Goal: Task Accomplishment & Management: Manage account settings

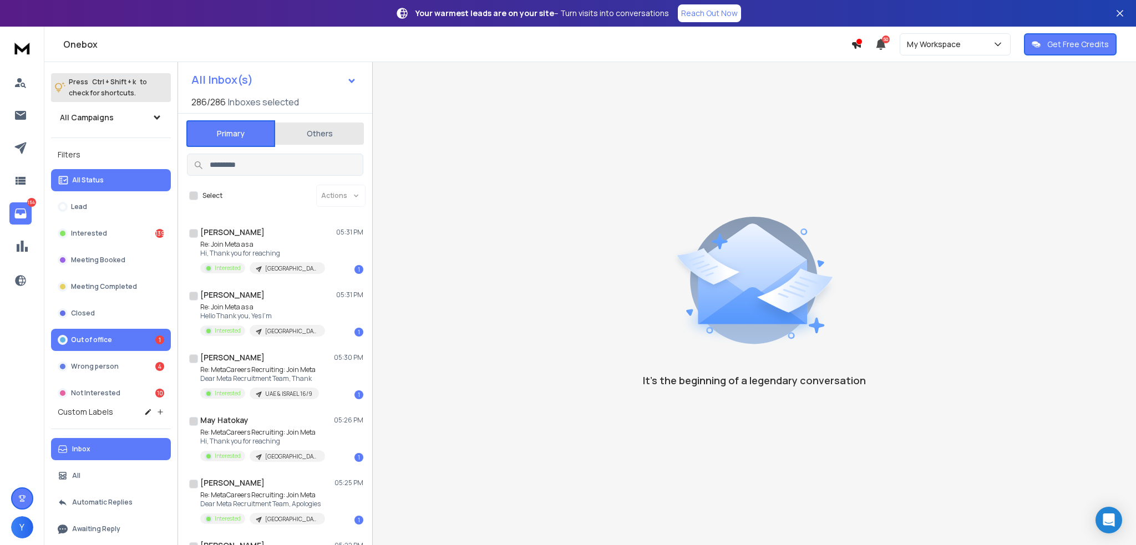
click at [106, 337] on p "Out of office" at bounding box center [91, 340] width 41 height 9
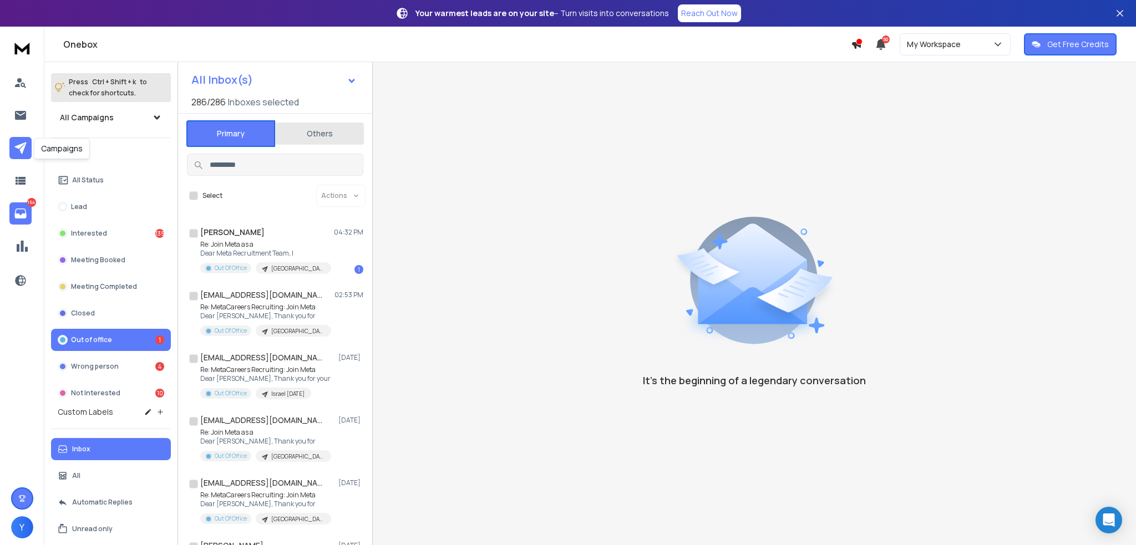
click at [20, 146] on icon at bounding box center [20, 148] width 12 height 12
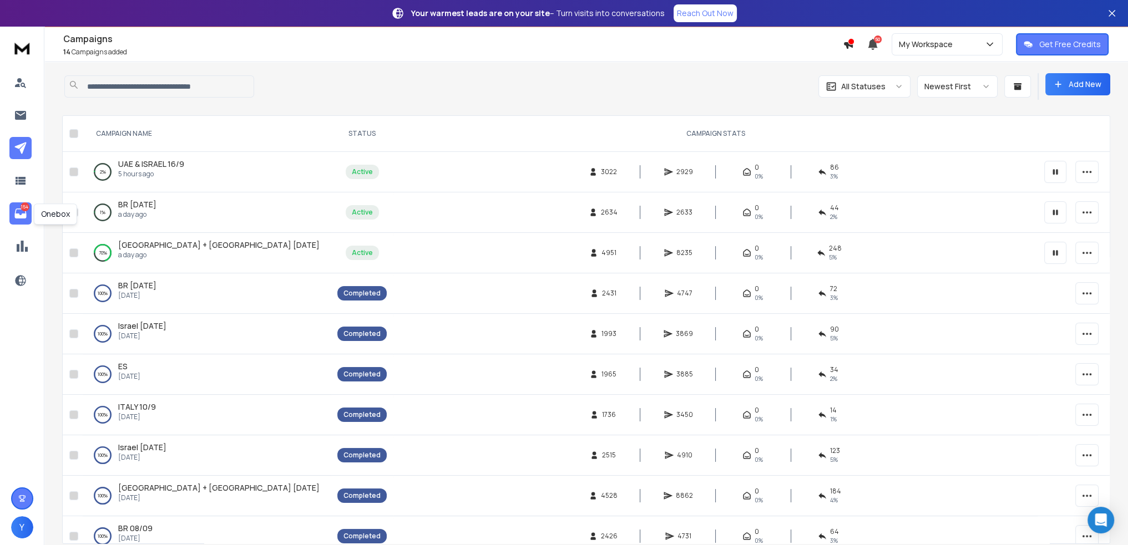
click at [24, 216] on icon at bounding box center [20, 214] width 12 height 10
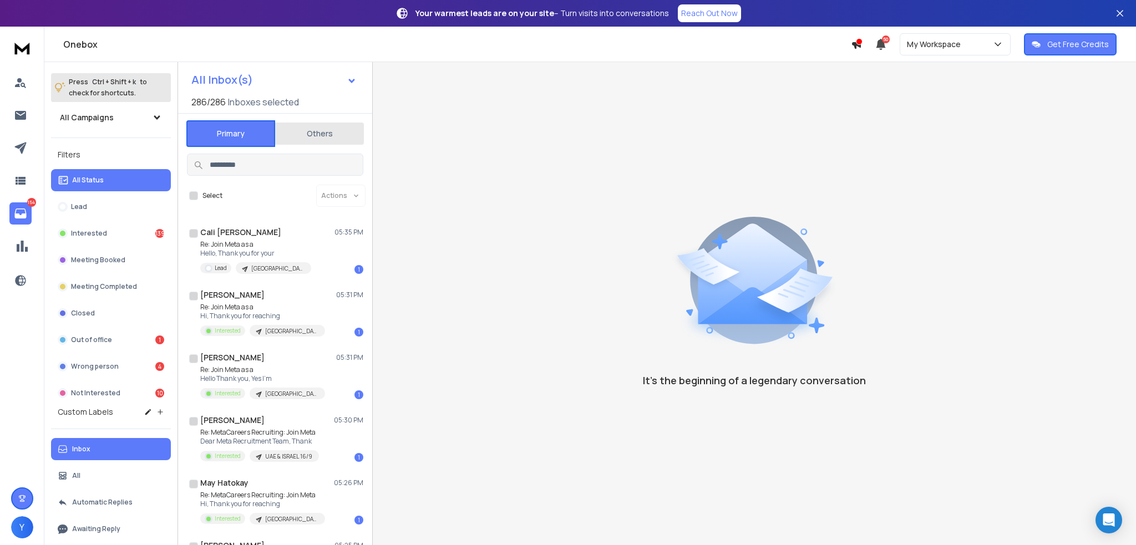
click at [133, 399] on button "Not Interested 10" at bounding box center [111, 393] width 120 height 22
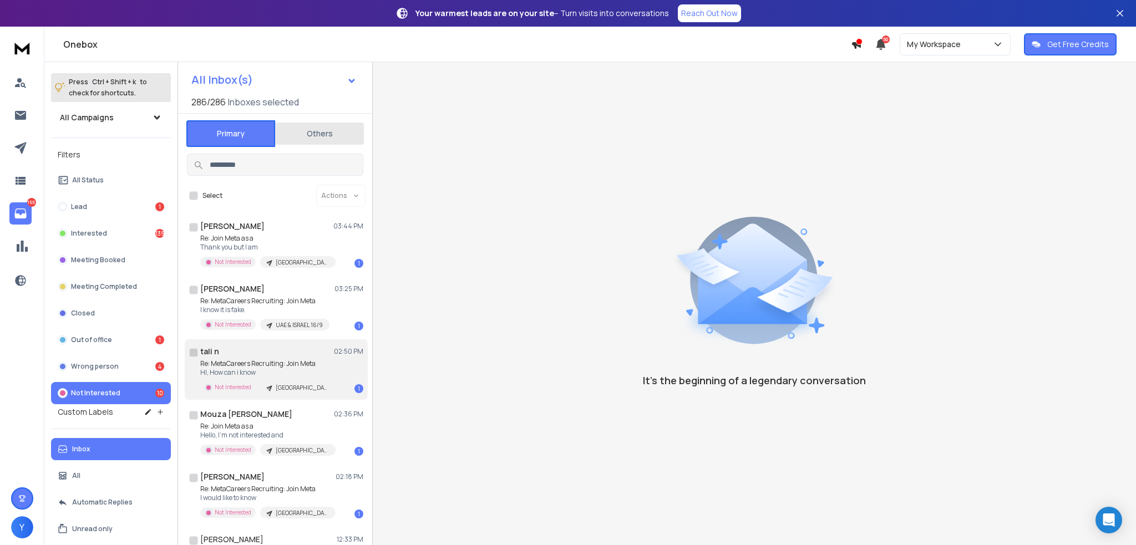
scroll to position [444, 0]
click at [270, 379] on div "Re: MetaCareers Recruiting: Join Meta I would like to know Not Interested [GEOG…" at bounding box center [267, 378] width 135 height 34
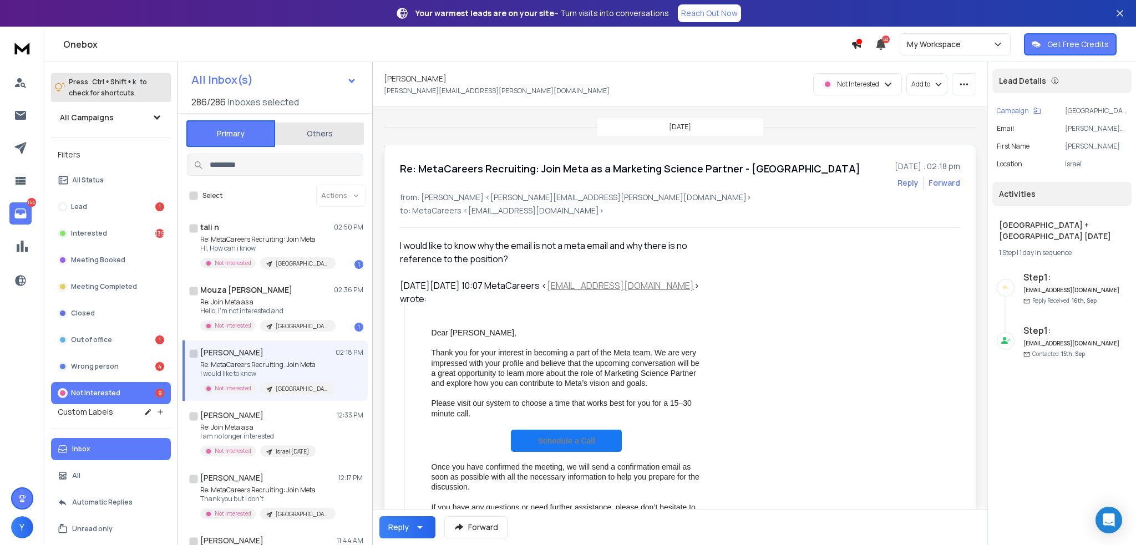
click at [502, 199] on p "from: [PERSON_NAME] <[PERSON_NAME][EMAIL_ADDRESS][PERSON_NAME][DOMAIN_NAME]>" at bounding box center [680, 197] width 560 height 11
drag, startPoint x: 502, startPoint y: 199, endPoint x: 547, endPoint y: 197, distance: 45.0
click at [547, 197] on p "from: [PERSON_NAME] <[PERSON_NAME][EMAIL_ADDRESS][PERSON_NAME][DOMAIN_NAME]>" at bounding box center [680, 197] width 560 height 11
copy p "[PERSON_NAME].[PERSON_NAME]"
click at [313, 307] on p "Hello, I’m not interested and" at bounding box center [266, 311] width 133 height 9
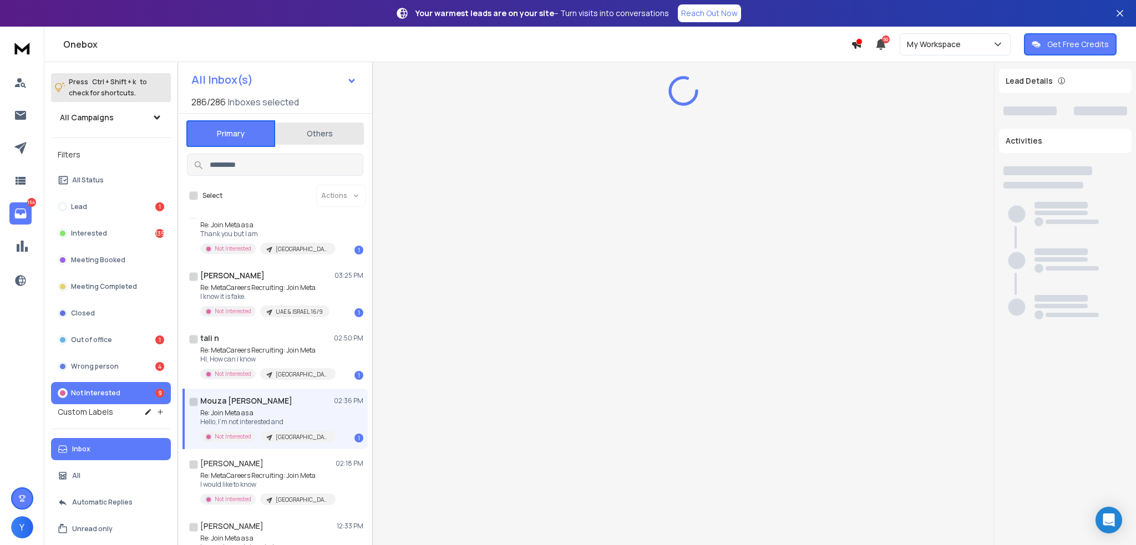
scroll to position [333, 0]
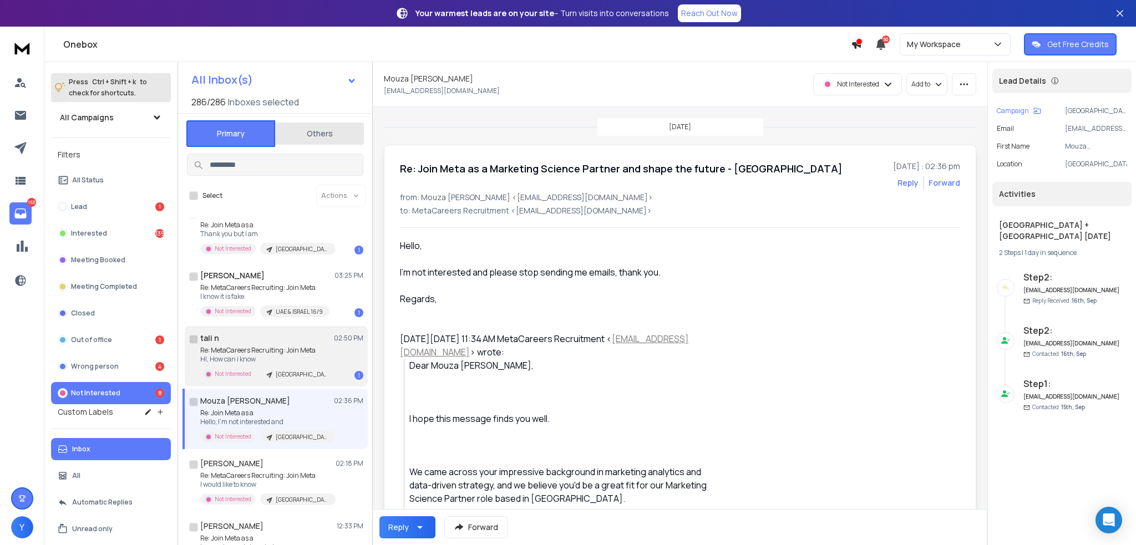
click at [288, 358] on p "HI, How can i know" at bounding box center [266, 359] width 133 height 9
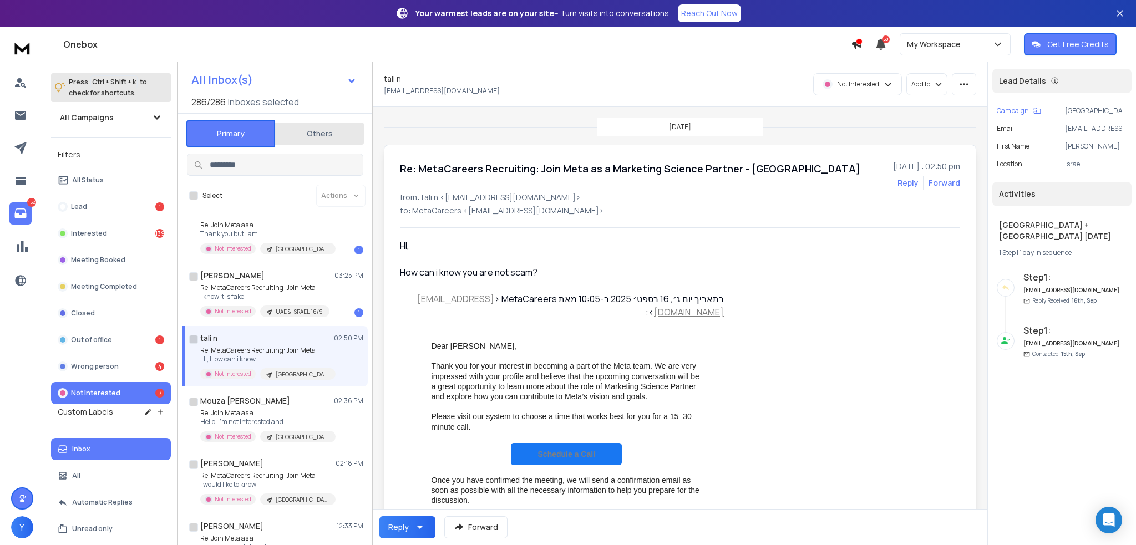
click at [429, 89] on p "[EMAIL_ADDRESS][DOMAIN_NAME]" at bounding box center [442, 91] width 116 height 9
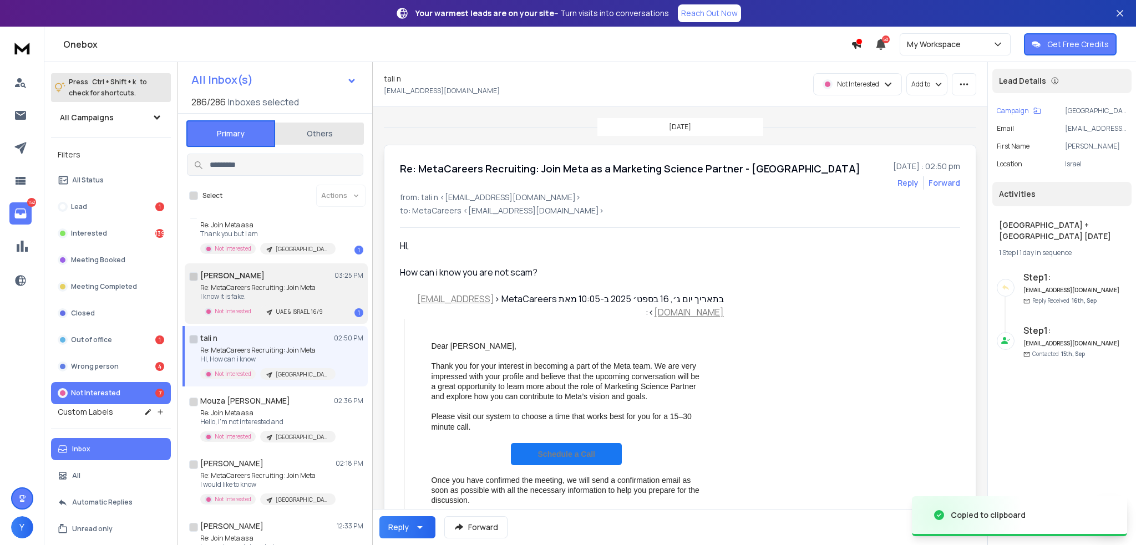
click at [308, 308] on p "UAE & ISRAEL 16/9" at bounding box center [299, 312] width 47 height 8
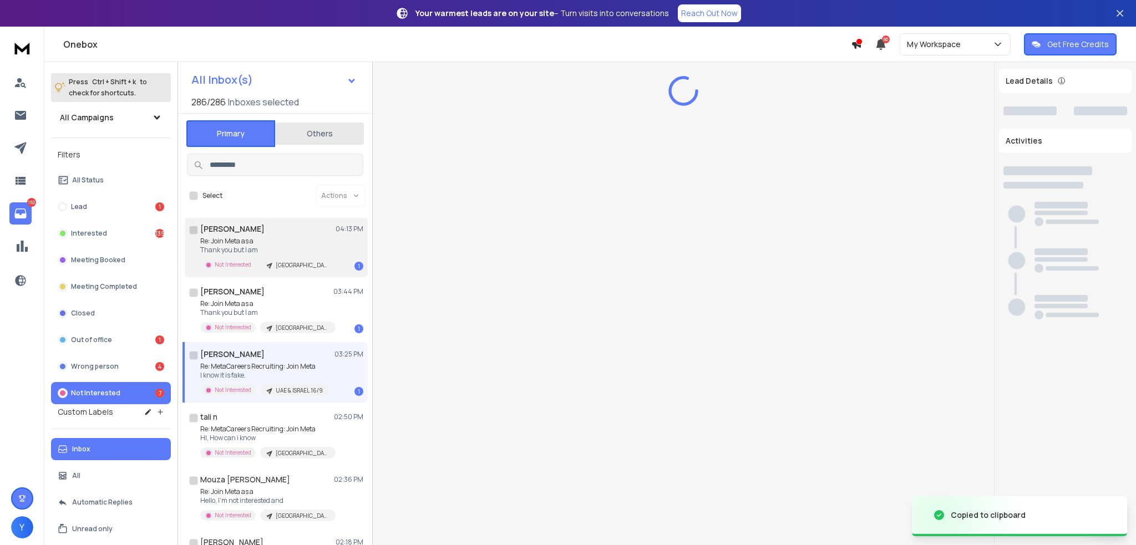
scroll to position [222, 0]
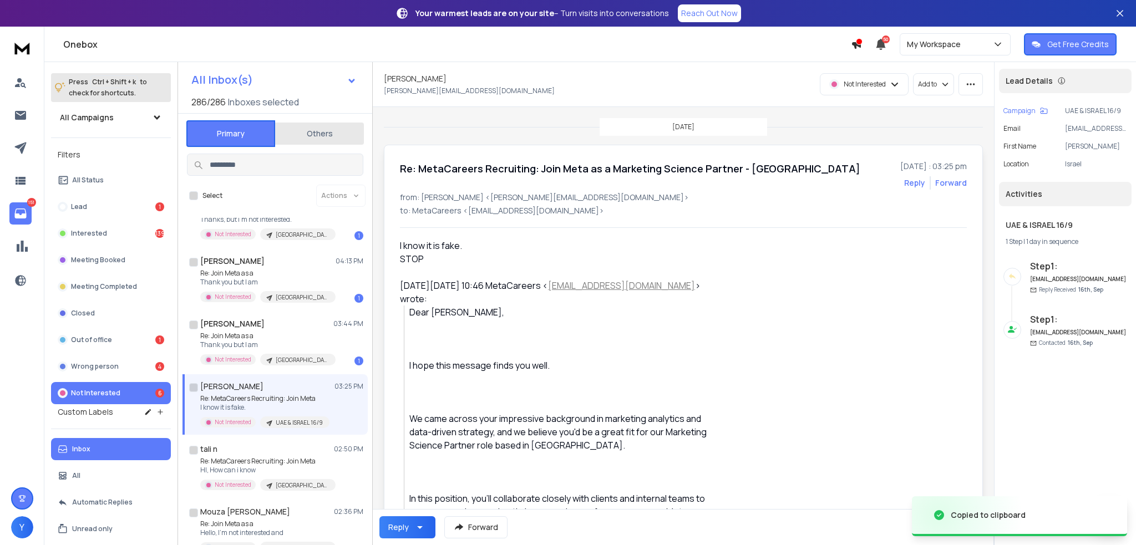
click at [423, 87] on p "[PERSON_NAME][EMAIL_ADDRESS][DOMAIN_NAME]" at bounding box center [469, 91] width 171 height 9
click at [295, 359] on p "[GEOGRAPHIC_DATA] + [GEOGRAPHIC_DATA] [DATE]" at bounding box center [302, 360] width 53 height 8
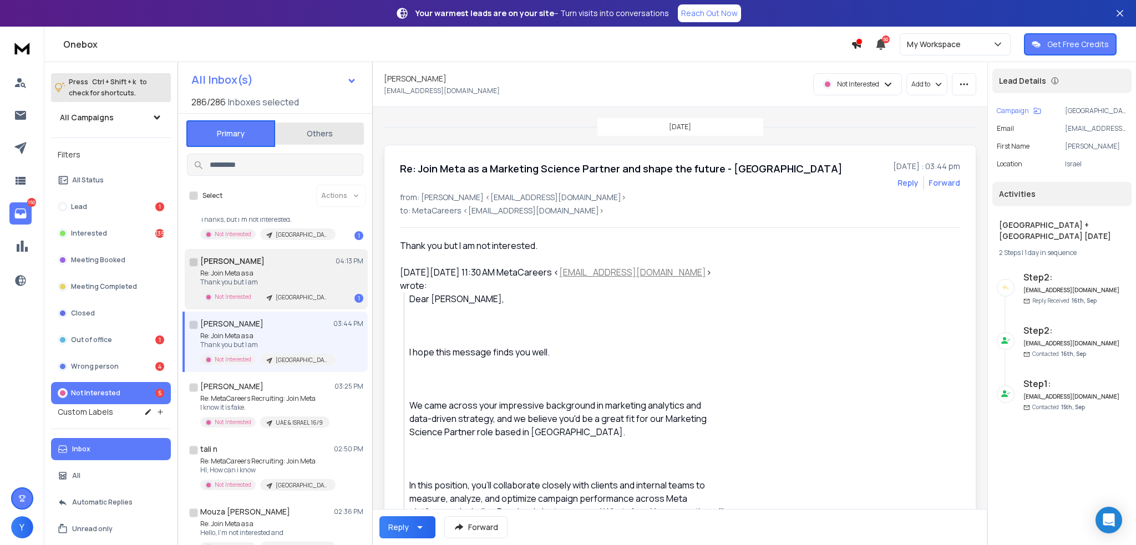
click at [317, 297] on p "[GEOGRAPHIC_DATA] + [GEOGRAPHIC_DATA] [DATE]" at bounding box center [302, 297] width 53 height 8
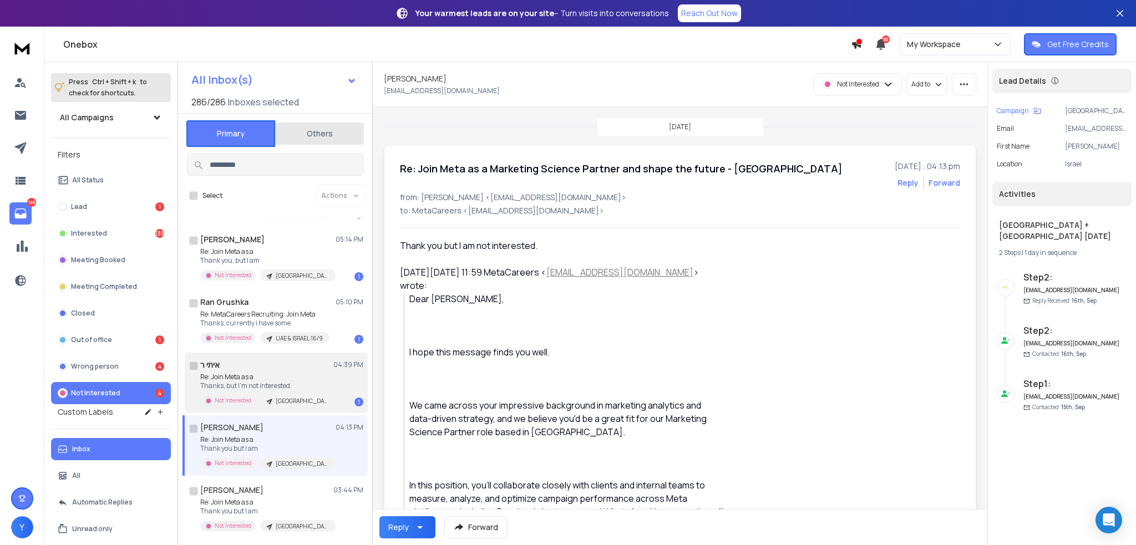
click at [320, 354] on div "איתי ר 04:39 PM Re: Join Meta as a Thanks, but I'm not interested. Not Interest…" at bounding box center [276, 383] width 183 height 60
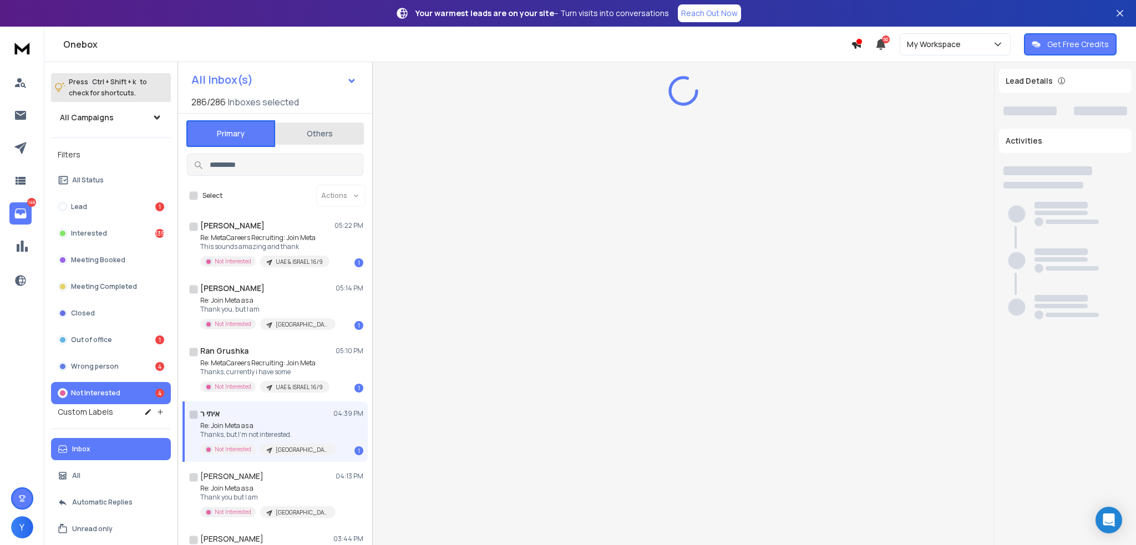
scroll to position [0, 0]
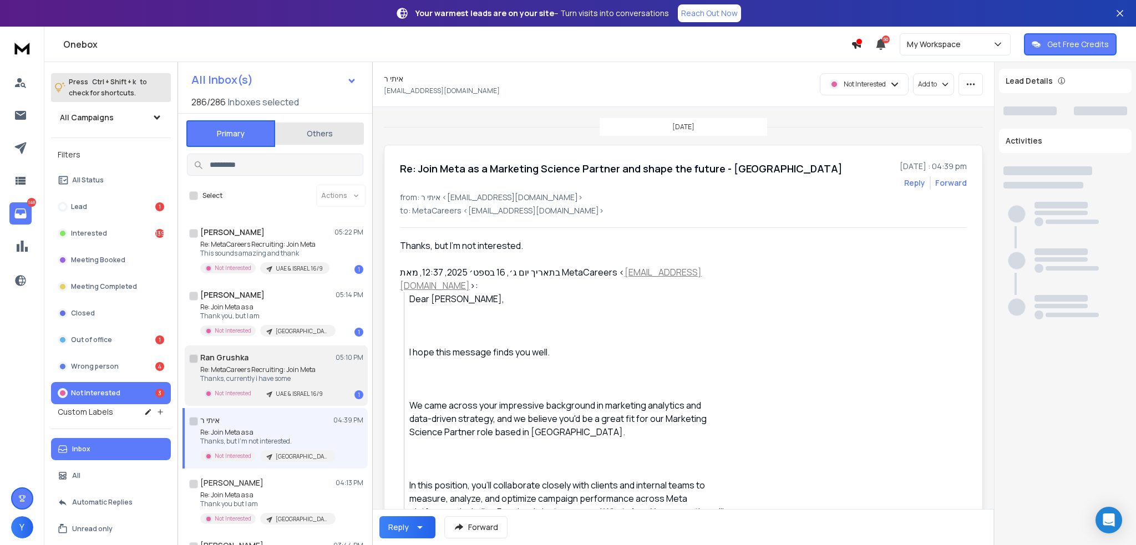
click at [317, 376] on p "Thanks, currently i have some" at bounding box center [264, 378] width 129 height 9
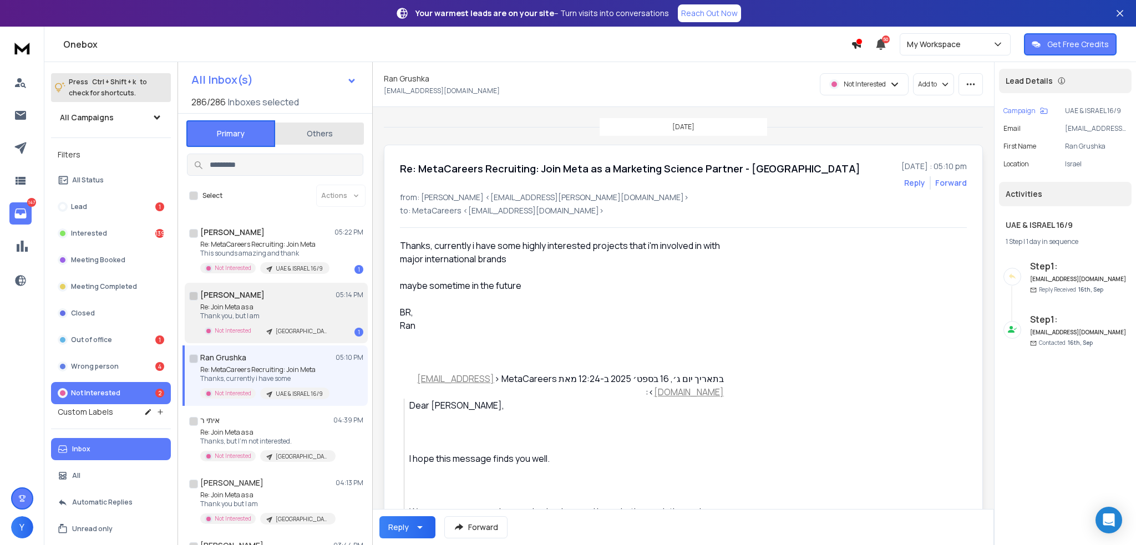
click at [322, 310] on p "Re: Join Meta as a" at bounding box center [266, 307] width 133 height 9
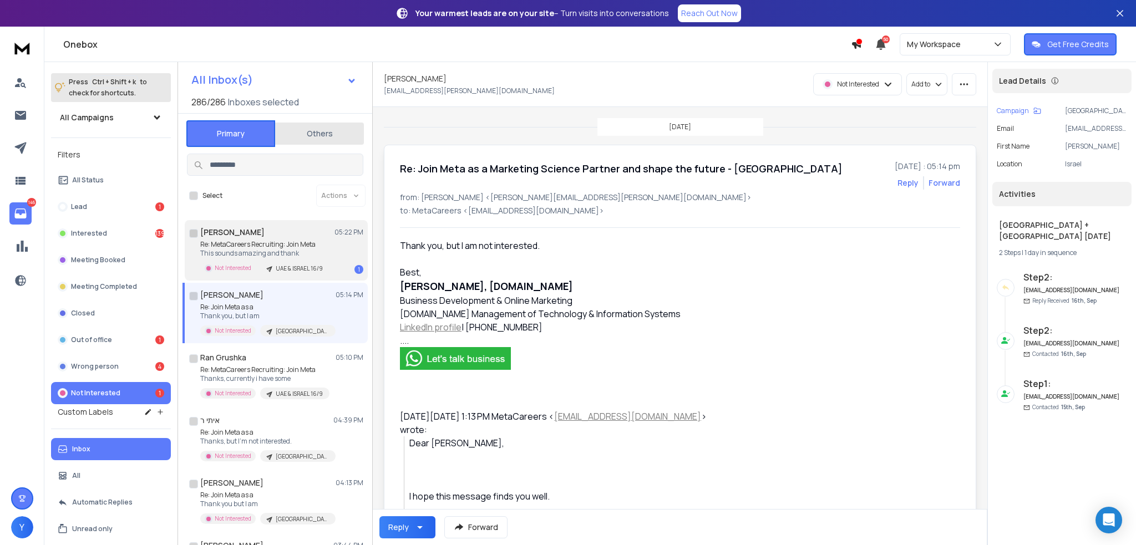
click at [328, 254] on div "Re: MetaCareers Recruiting: Join Meta This sounds amazing and thank Not Interes…" at bounding box center [281, 257] width 163 height 34
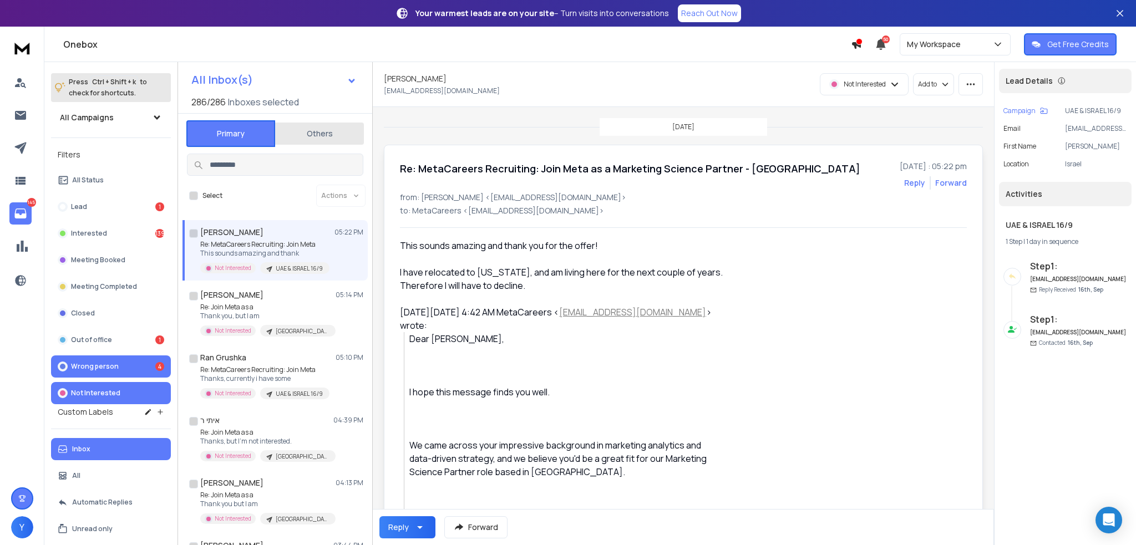
click at [119, 363] on button "Wrong person 4" at bounding box center [111, 367] width 120 height 22
